Goal: Task Accomplishment & Management: Manage account settings

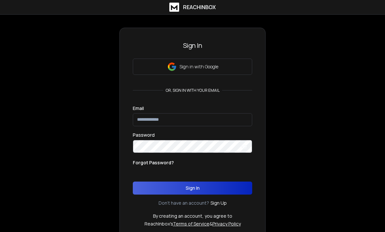
click at [163, 115] on input "email" at bounding box center [192, 119] width 119 height 13
click at [159, 120] on input "email" at bounding box center [192, 119] width 119 height 13
paste input "**********"
type input "**********"
click at [247, 149] on div at bounding box center [246, 147] width 10 height 6
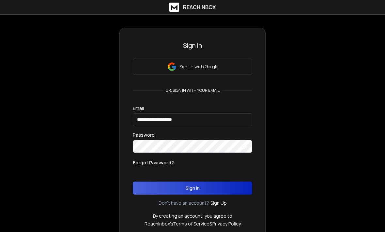
click at [192, 188] on button "Sign In" at bounding box center [192, 188] width 119 height 13
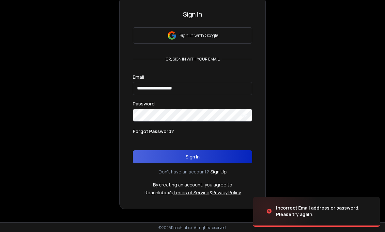
scroll to position [32, 0]
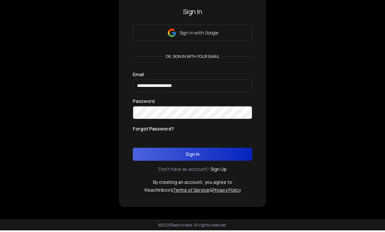
click at [240, 156] on button "Sign In" at bounding box center [192, 156] width 119 height 13
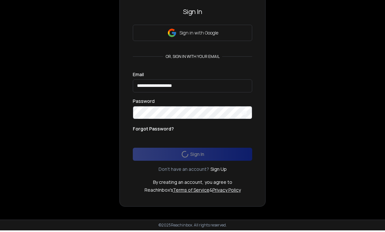
scroll to position [11, 0]
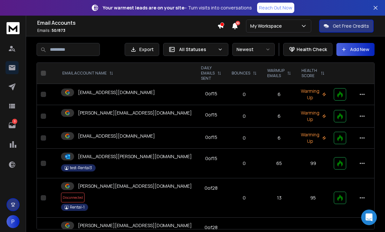
click at [14, 126] on icon at bounding box center [11, 126] width 7 height 6
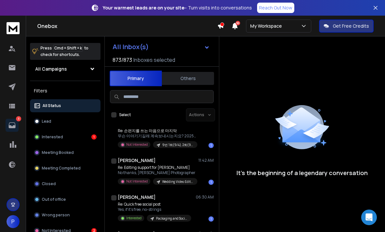
scroll to position [12, 0]
click at [169, 141] on div "Re: 손편지를 쓰는 마음으로 마지막 무슨 이야기기길래 계속보내시는지요? 2025년 9월 Not Interested 9번 1회(9/4), 2회…" at bounding box center [158, 139] width 80 height 20
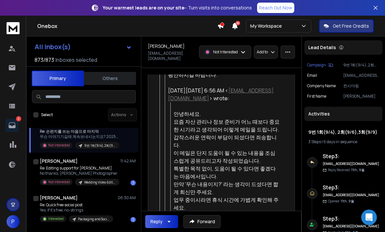
scroll to position [331, 0]
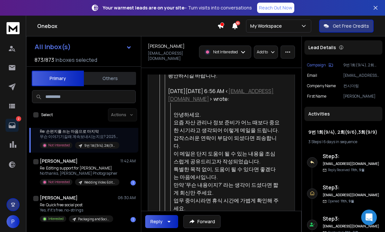
click at [320, 66] on p "Campaign" at bounding box center [316, 65] width 19 height 5
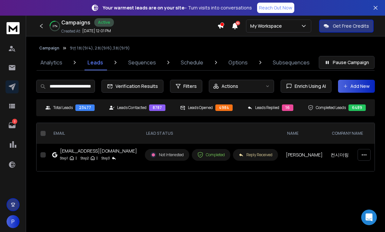
click at [358, 153] on button "button" at bounding box center [363, 155] width 13 height 12
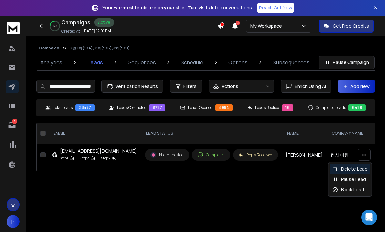
click at [346, 179] on p "Pause Lead" at bounding box center [353, 179] width 25 height 7
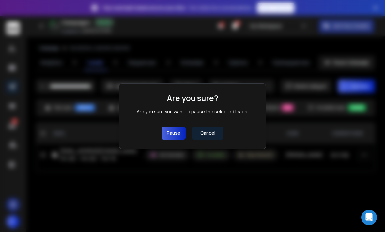
click at [169, 140] on button "Pause" at bounding box center [173, 133] width 24 height 13
